Goal: Communication & Community: Answer question/provide support

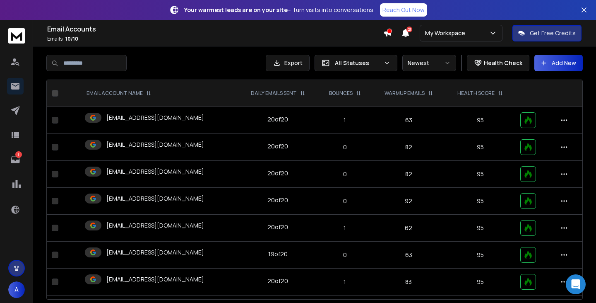
click at [19, 150] on div "1" at bounding box center [16, 136] width 19 height 167
click at [18, 154] on p "1" at bounding box center [18, 154] width 7 height 7
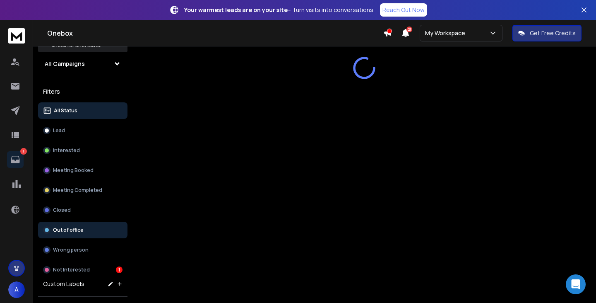
scroll to position [35, 0]
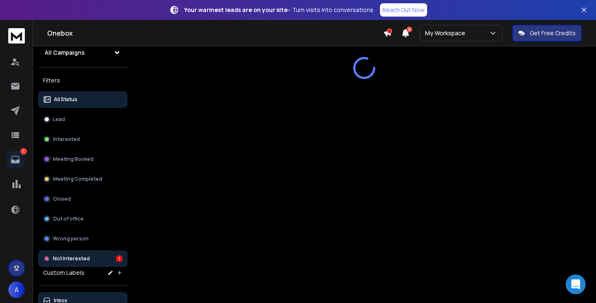
click at [73, 259] on p "Not Interested" at bounding box center [71, 258] width 37 height 7
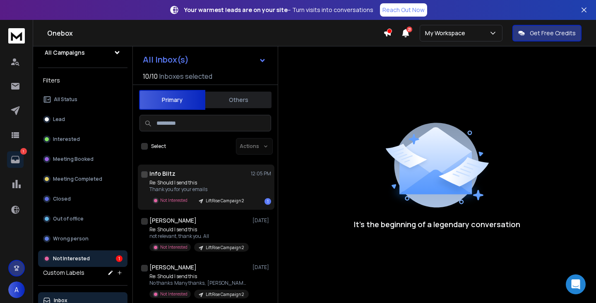
click at [214, 168] on div "Info Blitz 12:05 PM Re: Should I send this Thank you for your emails Not Intere…" at bounding box center [206, 186] width 137 height 45
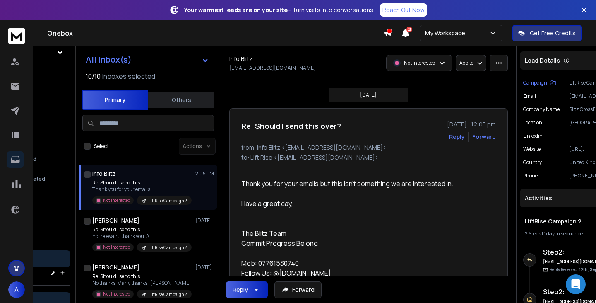
scroll to position [0, 88]
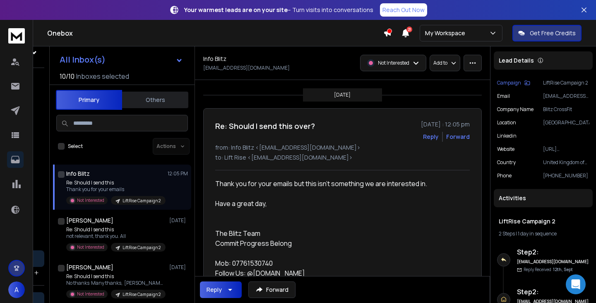
click at [560, 148] on p "http://www.blitz.fit/" at bounding box center [566, 149] width 46 height 7
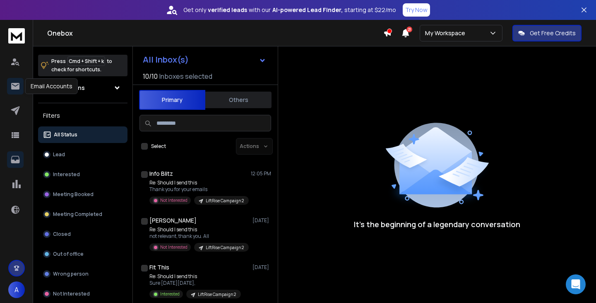
click at [18, 86] on icon at bounding box center [15, 86] width 8 height 7
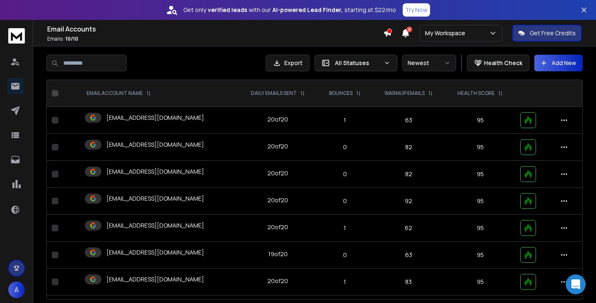
click at [212, 58] on div at bounding box center [153, 63] width 214 height 17
click at [14, 165] on link at bounding box center [15, 159] width 17 height 17
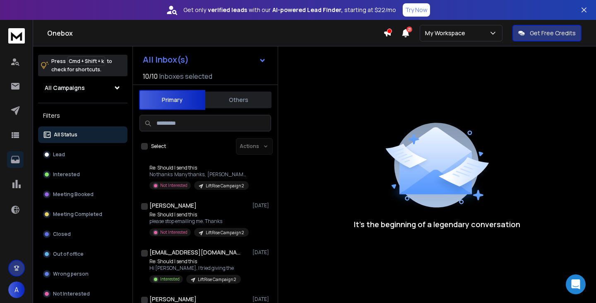
scroll to position [261, 0]
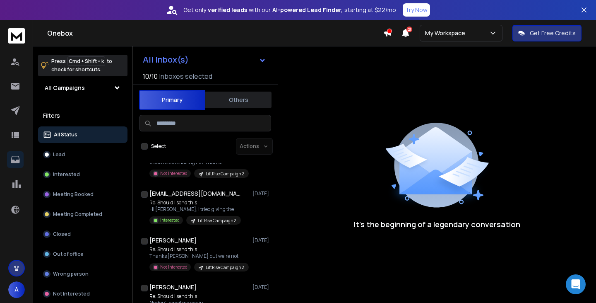
click at [197, 206] on p "Hi [PERSON_NAME], I tried giving the" at bounding box center [194, 209] width 91 height 7
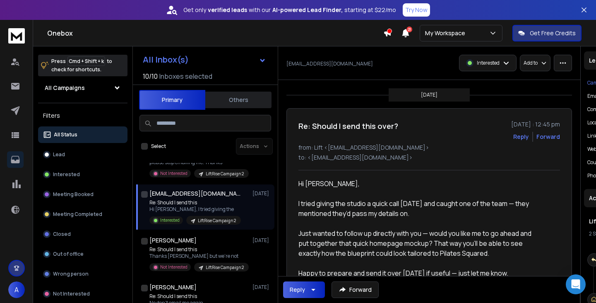
click at [293, 284] on button "Reply" at bounding box center [304, 289] width 42 height 17
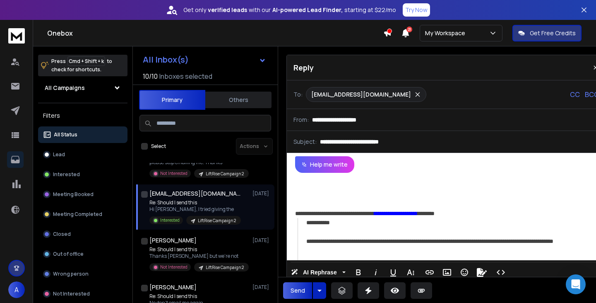
drag, startPoint x: 404, startPoint y: 141, endPoint x: 305, endPoint y: 142, distance: 98.5
click at [305, 142] on div "**********" at bounding box center [446, 142] width 319 height 22
type input "**********"
click at [356, 185] on div at bounding box center [446, 185] width 302 height 9
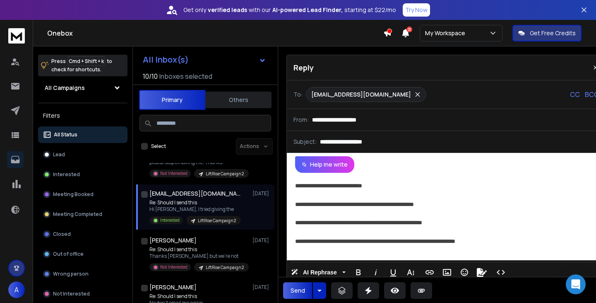
click at [411, 183] on div "**********" at bounding box center [443, 185] width 297 height 9
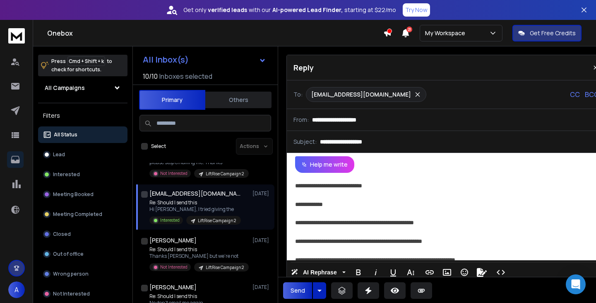
click at [448, 218] on div "**********" at bounding box center [443, 222] width 297 height 9
click at [336, 201] on div "**********" at bounding box center [443, 203] width 297 height 9
drag, startPoint x: 341, startPoint y: 202, endPoint x: 279, endPoint y: 202, distance: 61.7
click at [279, 202] on div "**********" at bounding box center [446, 216] width 336 height 341
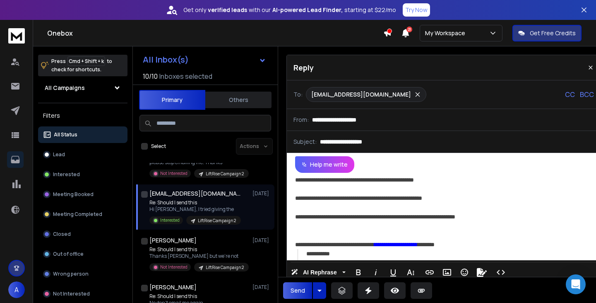
scroll to position [28, 0]
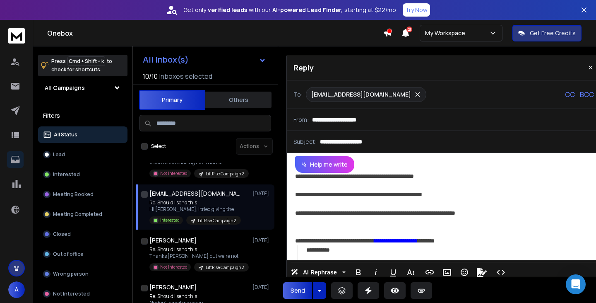
click at [440, 175] on div "**********" at bounding box center [443, 175] width 297 height 9
click at [343, 225] on div at bounding box center [443, 221] width 297 height 9
click at [413, 217] on div "**********" at bounding box center [443, 212] width 297 height 9
click at [517, 216] on div "**********" at bounding box center [443, 212] width 297 height 9
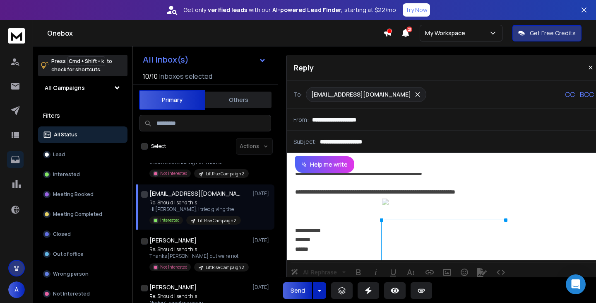
scroll to position [69, 0]
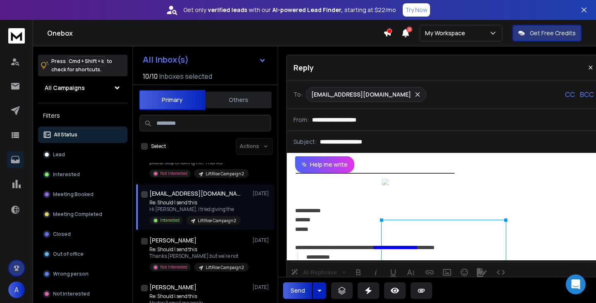
click at [538, 185] on div at bounding box center [443, 181] width 297 height 7
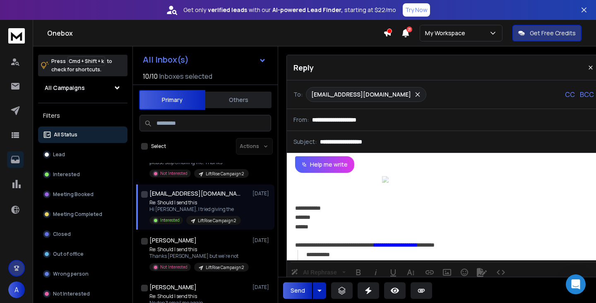
click at [453, 183] on img at bounding box center [444, 179] width 124 height 7
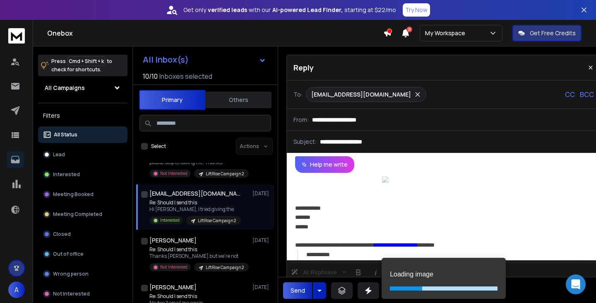
click at [453, 183] on img at bounding box center [444, 179] width 124 height 7
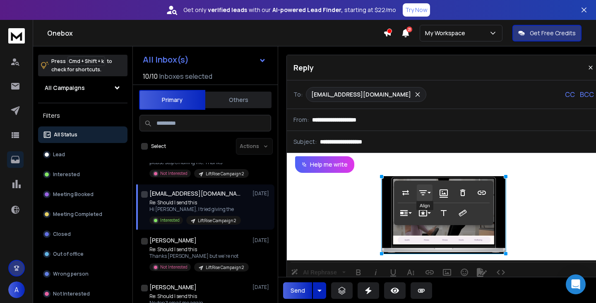
click at [426, 192] on icon "button" at bounding box center [423, 192] width 10 height 10
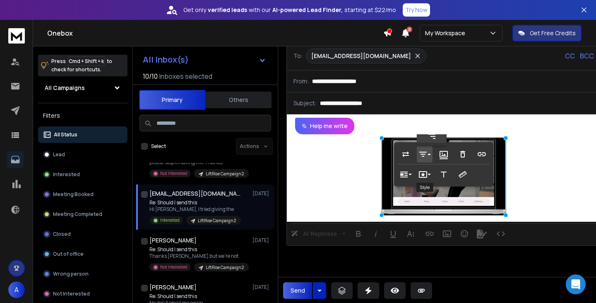
scroll to position [38, 0]
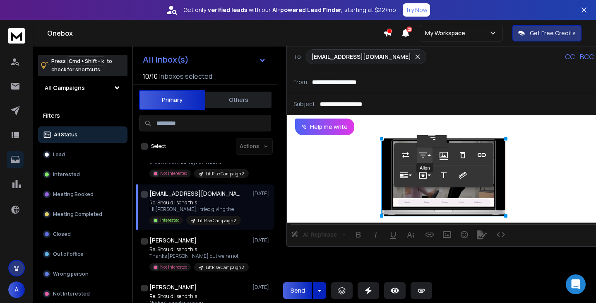
click at [429, 153] on button "Align" at bounding box center [425, 155] width 16 height 17
click at [428, 155] on button "Align" at bounding box center [425, 155] width 16 height 17
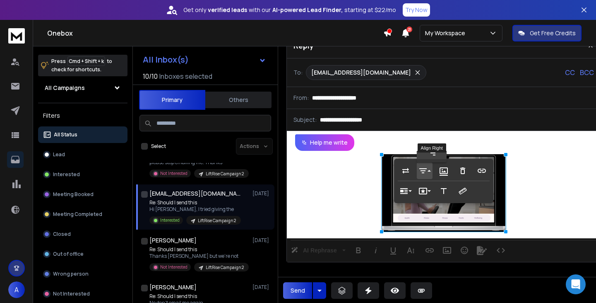
scroll to position [22, 0]
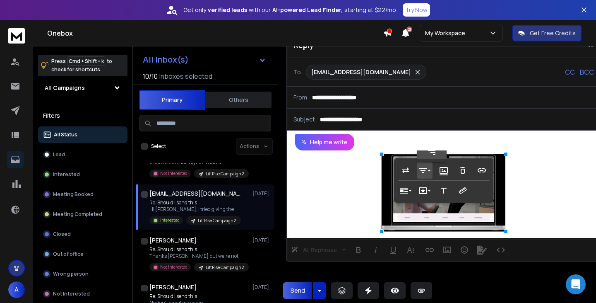
click at [433, 152] on icon at bounding box center [431, 152] width 7 height 5
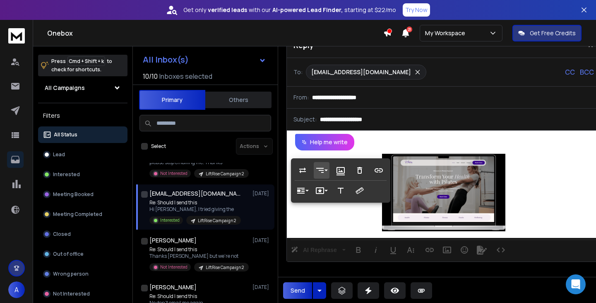
click at [326, 167] on button "Align" at bounding box center [322, 170] width 16 height 17
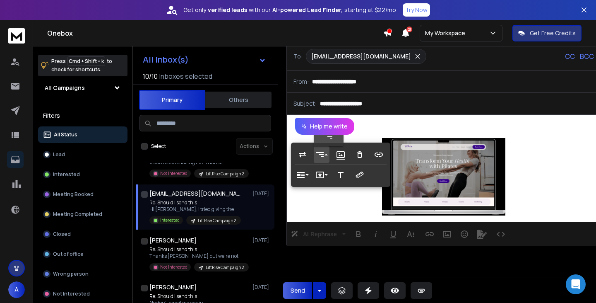
scroll to position [38, 0]
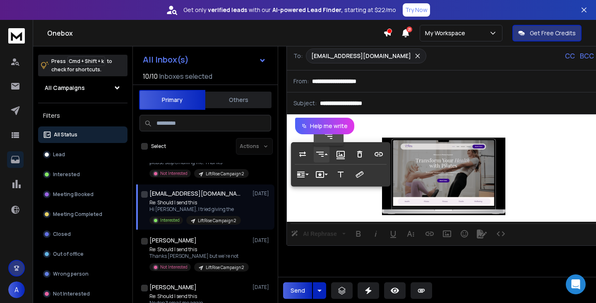
click at [324, 152] on icon "button" at bounding box center [320, 154] width 10 height 10
click at [316, 152] on icon "button" at bounding box center [319, 153] width 7 height 5
click at [322, 157] on icon "button" at bounding box center [320, 154] width 10 height 10
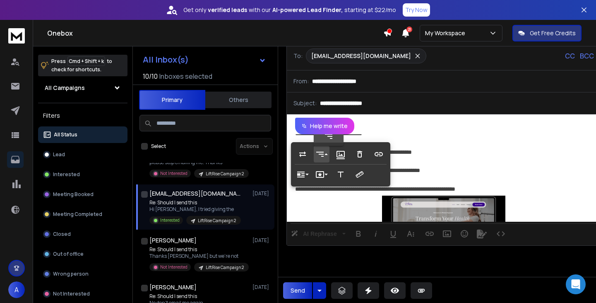
scroll to position [0, 0]
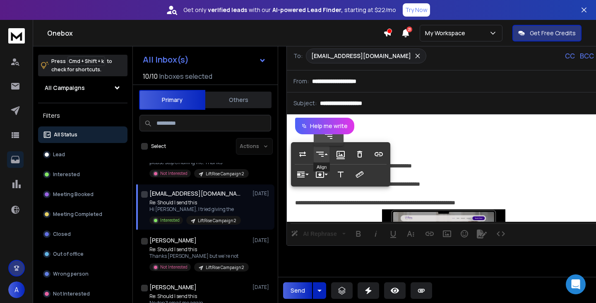
click at [322, 158] on icon "button" at bounding box center [320, 154] width 10 height 10
click at [392, 207] on div "**********" at bounding box center [444, 177] width 314 height 87
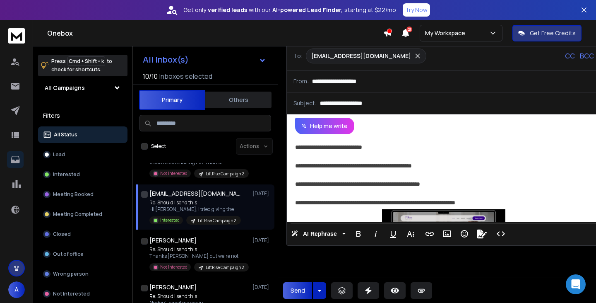
click at [399, 214] on img at bounding box center [444, 247] width 124 height 77
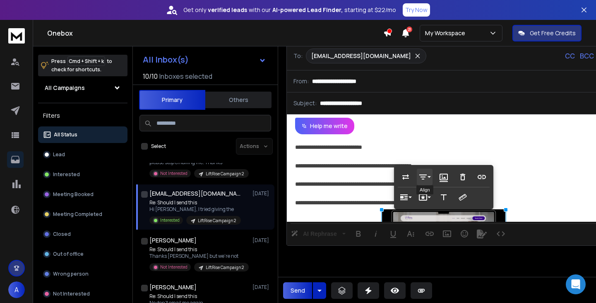
click at [427, 175] on icon "button" at bounding box center [423, 177] width 10 height 10
click at [433, 138] on icon at bounding box center [432, 134] width 10 height 10
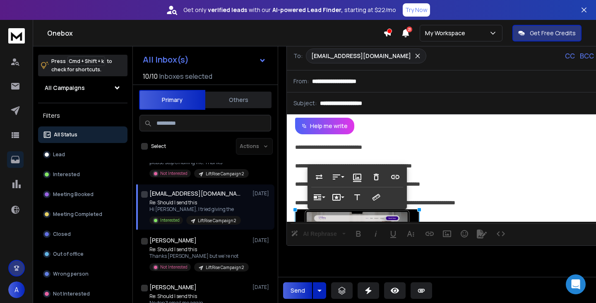
click at [474, 180] on div "**********" at bounding box center [443, 183] width 297 height 9
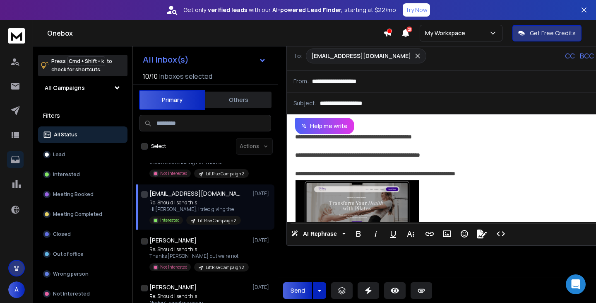
scroll to position [45, 0]
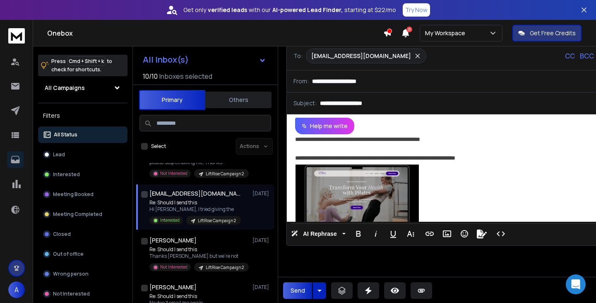
click at [519, 160] on div "**********" at bounding box center [443, 157] width 297 height 9
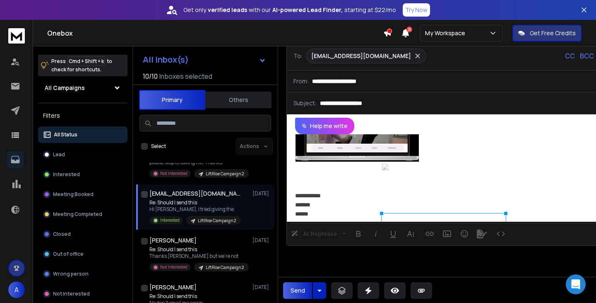
scroll to position [148, 0]
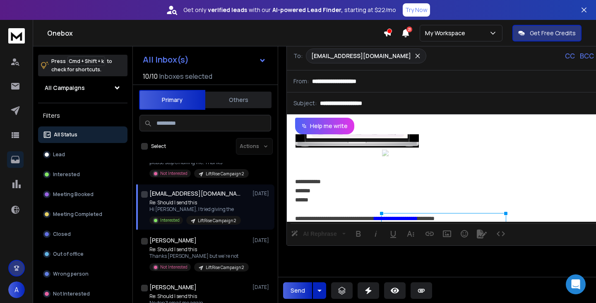
click at [466, 156] on img at bounding box center [444, 152] width 124 height 7
click at [545, 156] on div at bounding box center [443, 113] width 297 height 86
click at [461, 156] on img at bounding box center [444, 152] width 124 height 7
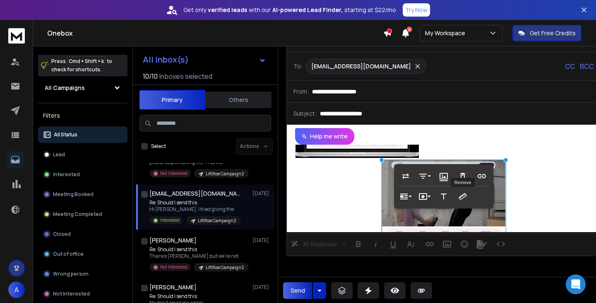
scroll to position [28, 0]
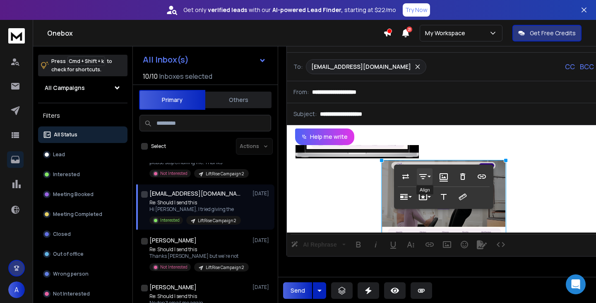
click at [426, 175] on icon "button" at bounding box center [423, 176] width 10 height 10
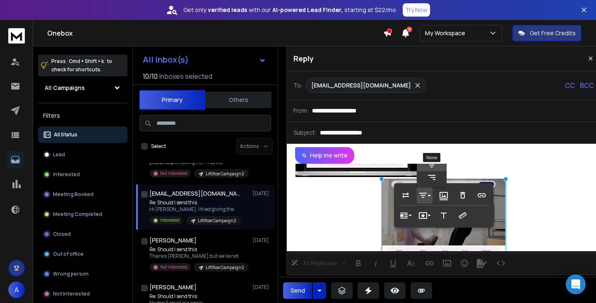
scroll to position [9, 0]
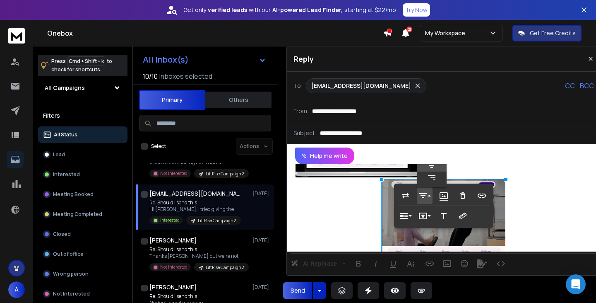
click at [495, 196] on img at bounding box center [444, 217] width 124 height 77
click at [519, 215] on div at bounding box center [443, 178] width 297 height 156
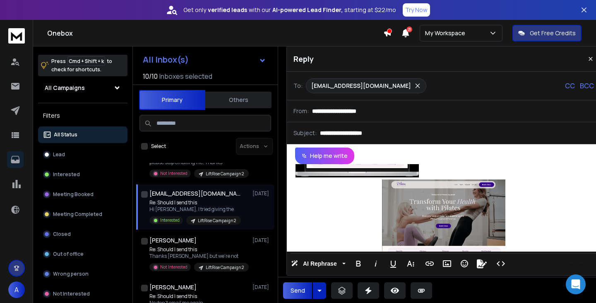
scroll to position [187, 0]
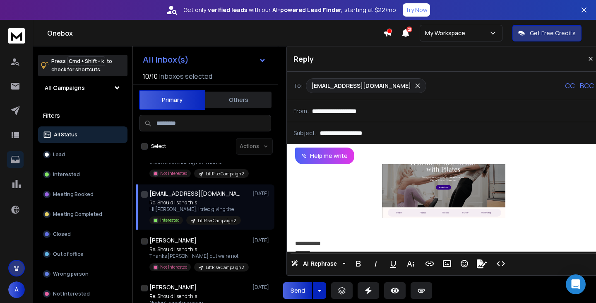
click at [463, 187] on img at bounding box center [444, 179] width 124 height 77
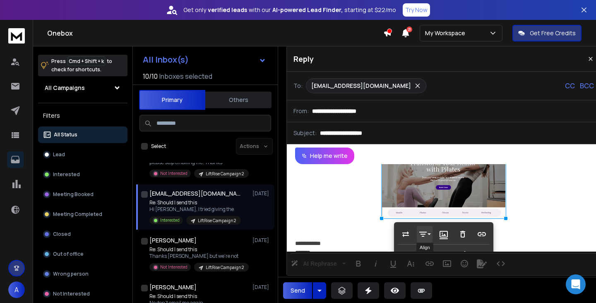
click at [425, 229] on icon "button" at bounding box center [423, 234] width 10 height 10
click at [427, 190] on icon at bounding box center [432, 191] width 10 height 10
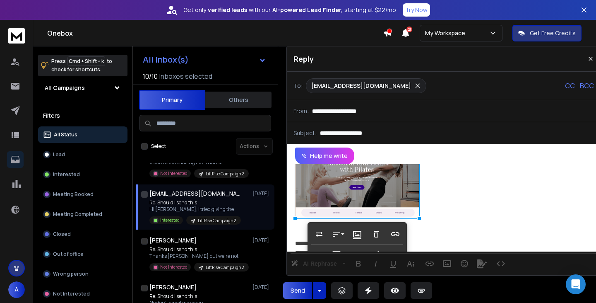
click at [524, 199] on div at bounding box center [443, 140] width 297 height 156
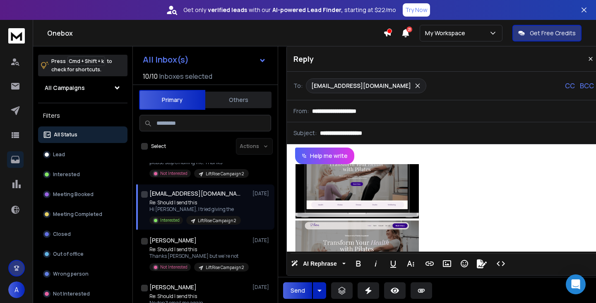
scroll to position [103, 0]
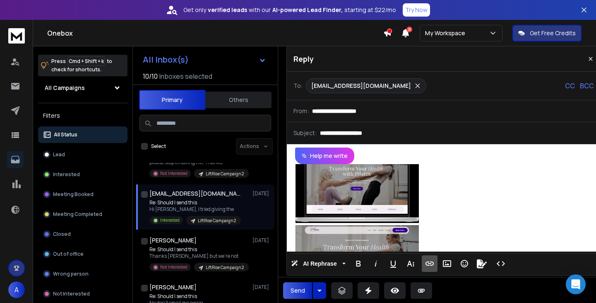
click at [428, 260] on icon "button" at bounding box center [430, 263] width 10 height 10
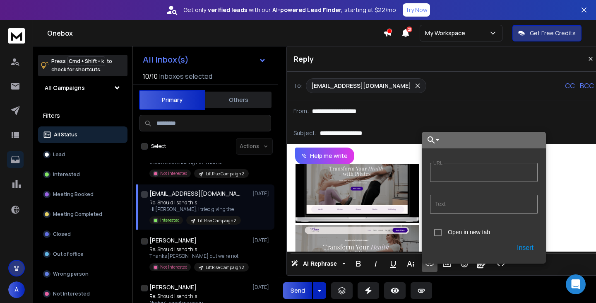
click at [404, 232] on img at bounding box center [357, 263] width 124 height 77
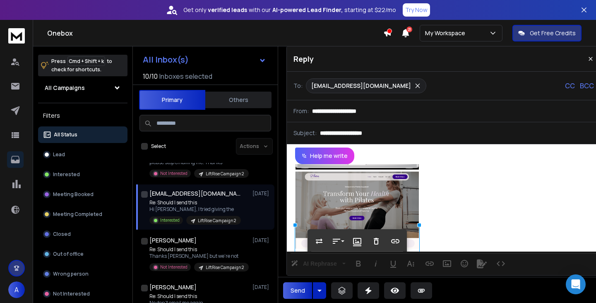
click at [458, 197] on div at bounding box center [443, 170] width 297 height 156
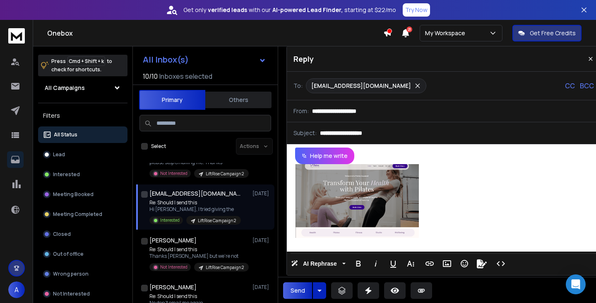
scroll to position [177, 0]
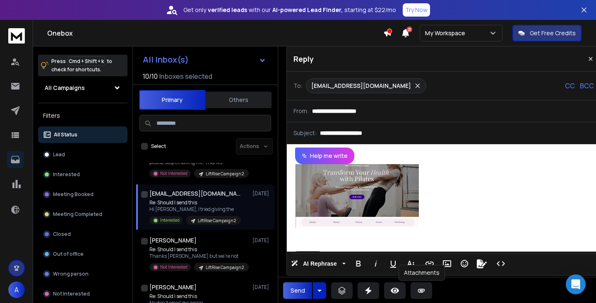
click at [435, 288] on div "Send" at bounding box center [443, 290] width 331 height 17
click at [428, 288] on button at bounding box center [422, 290] width 22 height 17
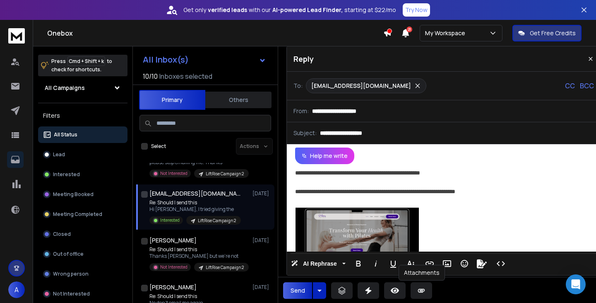
scroll to position [0, 0]
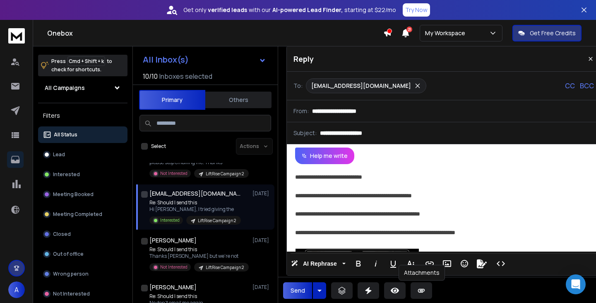
click at [289, 290] on button "Send" at bounding box center [297, 290] width 29 height 17
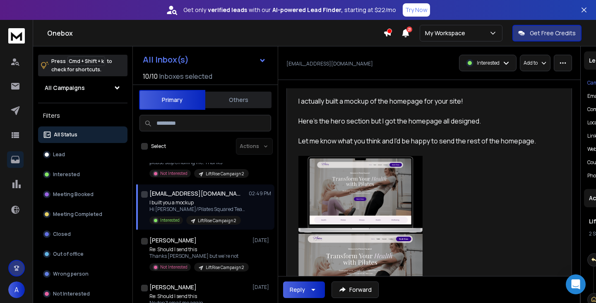
scroll to position [116, 0]
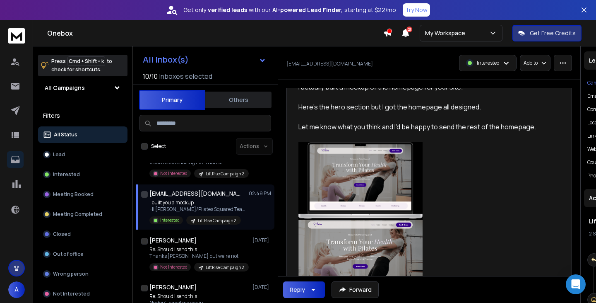
click at [356, 184] on img at bounding box center [360, 181] width 124 height 78
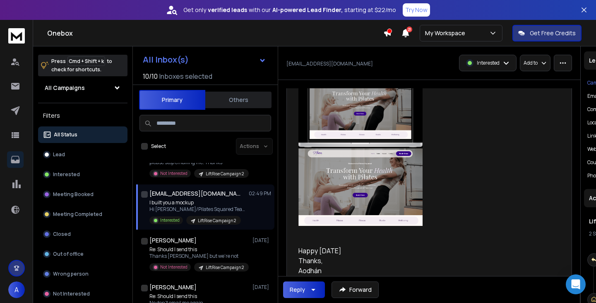
scroll to position [202, 0]
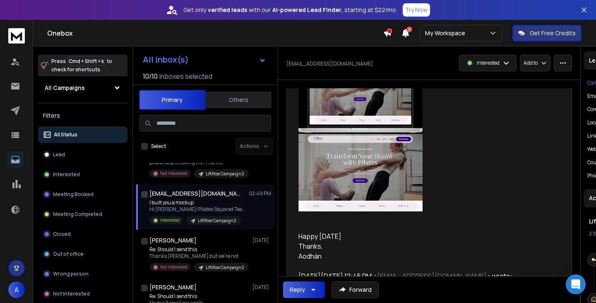
click at [356, 226] on div at bounding box center [419, 226] width 242 height 10
click at [518, 172] on div at bounding box center [419, 133] width 242 height 155
click at [359, 183] on img at bounding box center [360, 173] width 124 height 78
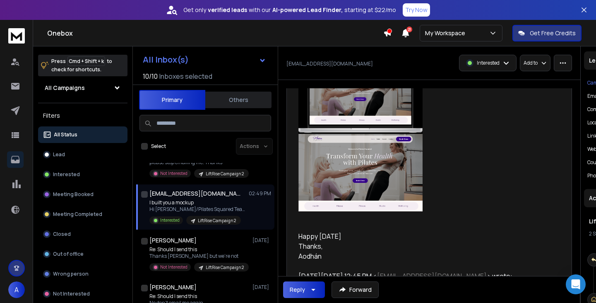
click at [359, 183] on img at bounding box center [360, 173] width 124 height 78
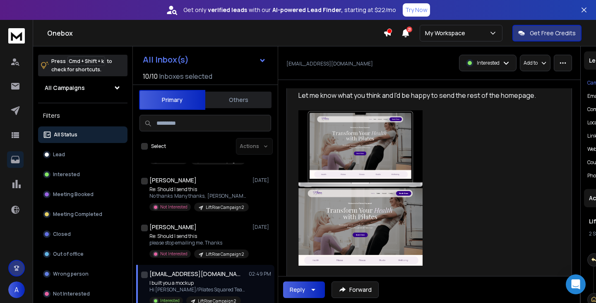
scroll to position [0, 0]
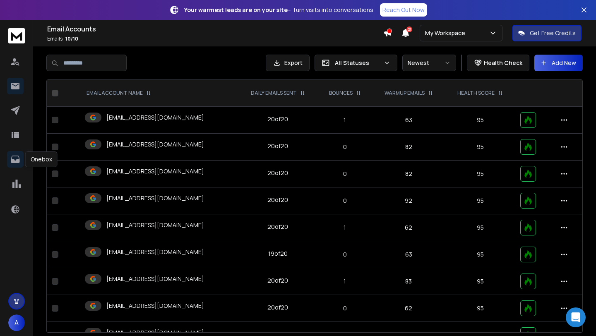
click at [15, 156] on icon at bounding box center [15, 159] width 9 height 7
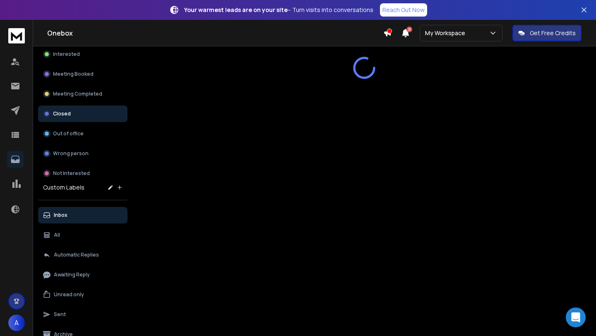
scroll to position [140, 0]
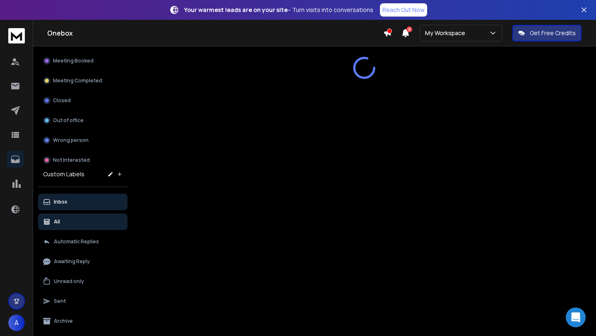
click at [65, 216] on button "All" at bounding box center [82, 222] width 89 height 17
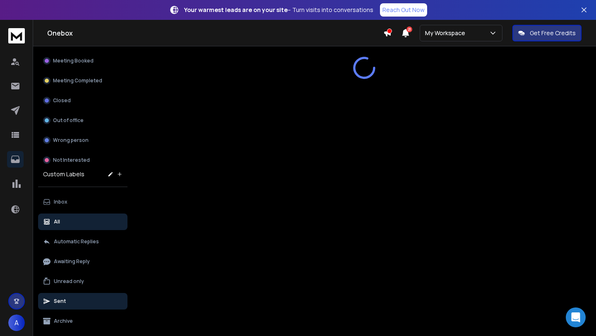
click at [62, 298] on p "Sent" at bounding box center [60, 301] width 12 height 7
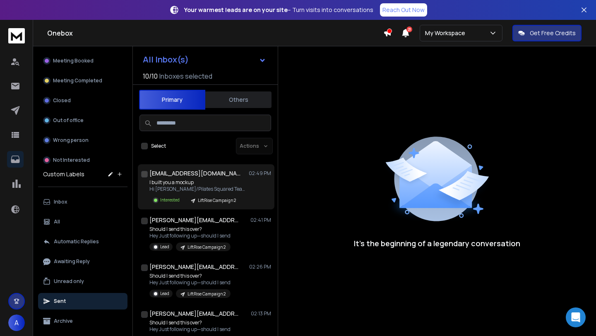
click at [197, 176] on h1 "[EMAIL_ADDRESS][DOMAIN_NAME]" at bounding box center [194, 173] width 91 height 8
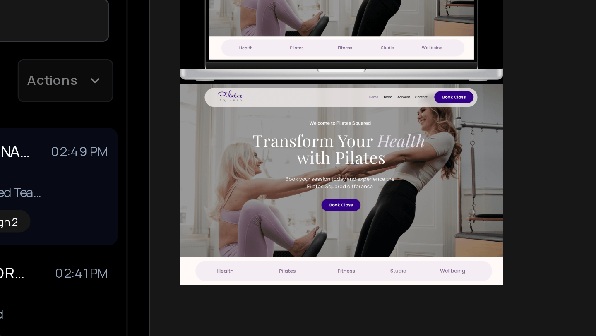
scroll to position [189, 0]
